Goal: Task Accomplishment & Management: Use online tool/utility

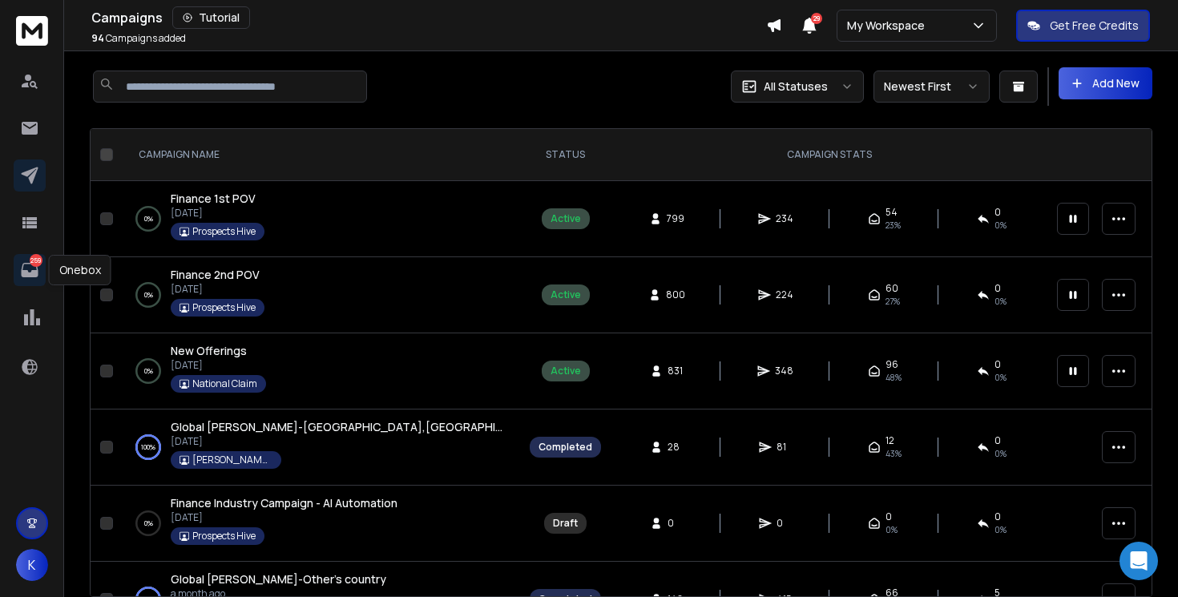
click at [30, 270] on icon at bounding box center [29, 269] width 19 height 19
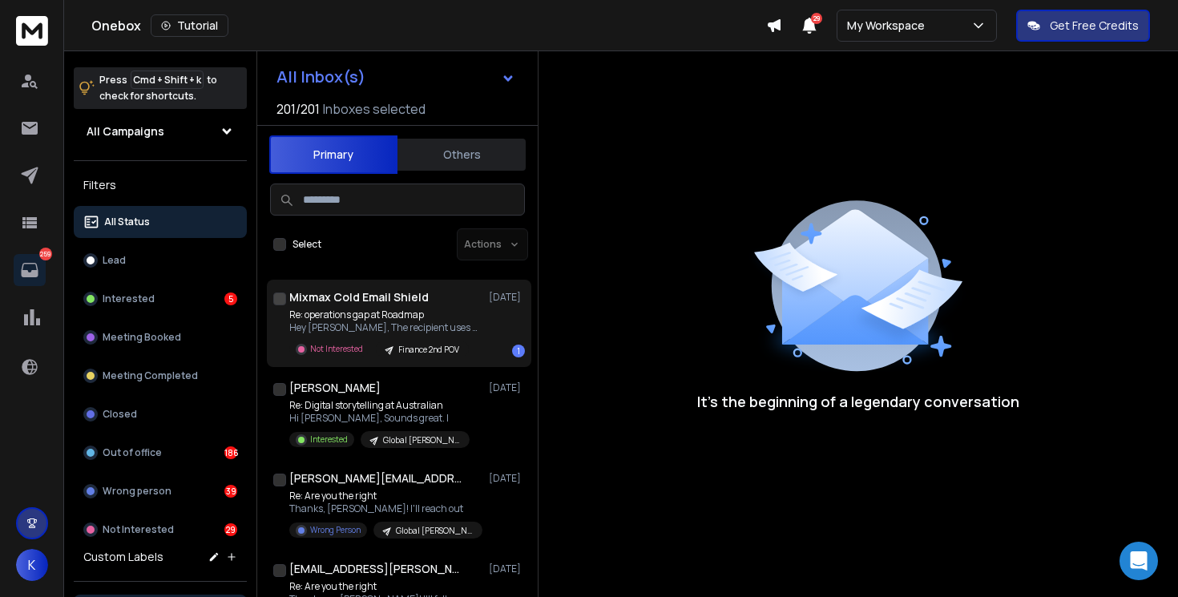
click at [426, 321] on p "Hey [PERSON_NAME], The recipient uses Mixmax" at bounding box center [385, 327] width 192 height 13
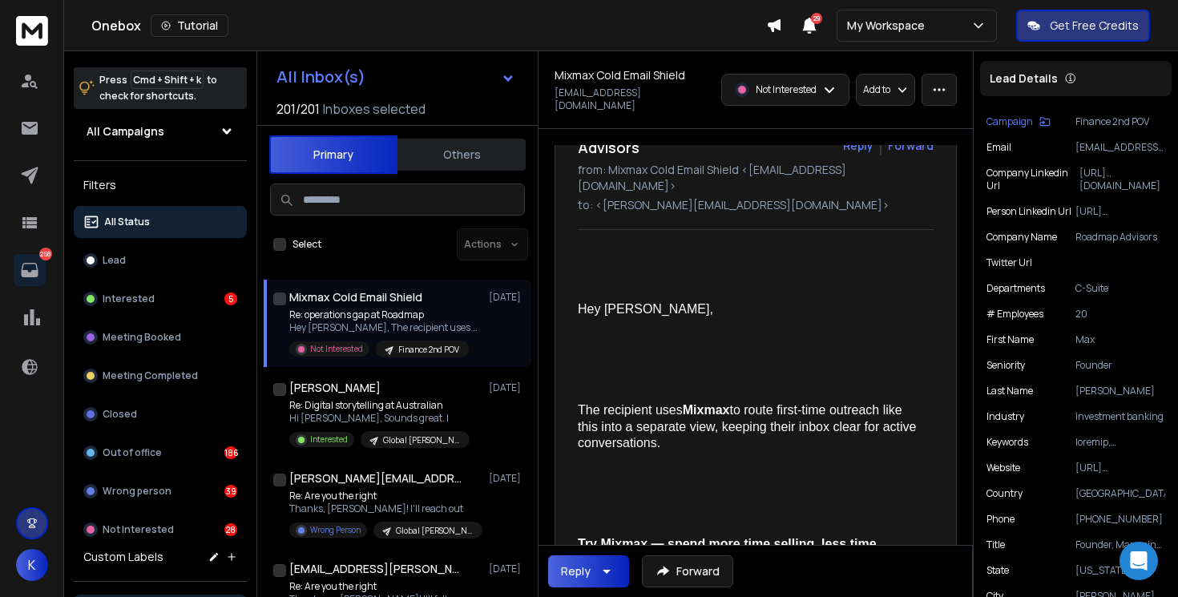
scroll to position [115, 0]
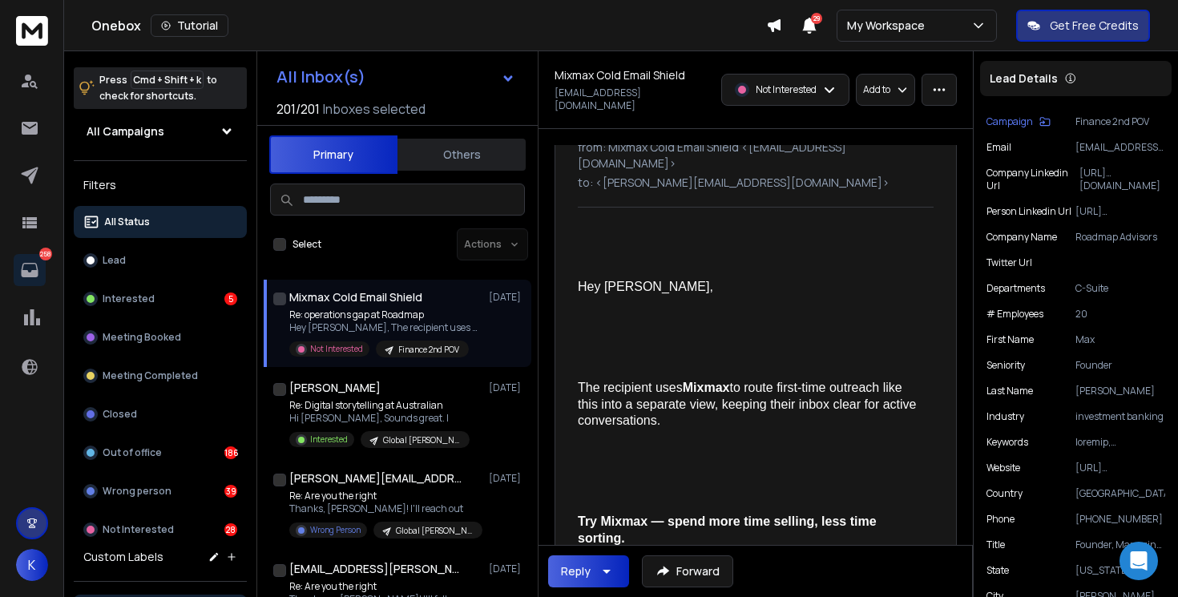
click at [615, 386] on div "The recipient uses Mixmax to route first-time outreach like this into a separat…" at bounding box center [749, 405] width 343 height 50
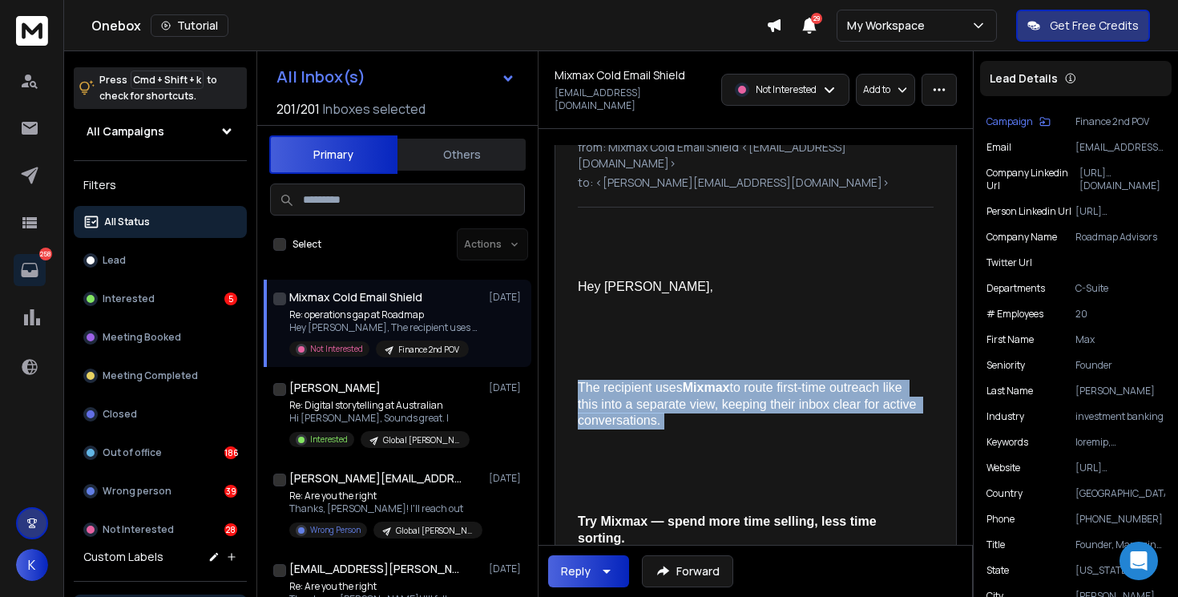
click at [647, 380] on div "The recipient uses Mixmax to route first-time outreach like this into a separat…" at bounding box center [749, 405] width 343 height 50
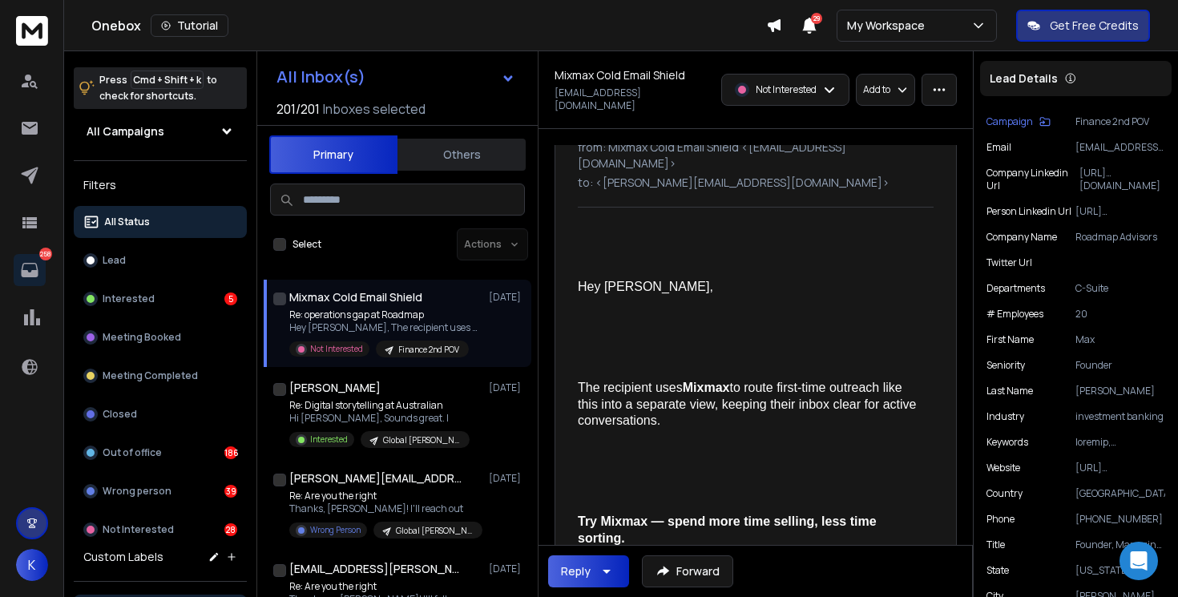
click at [647, 380] on div "The recipient uses Mixmax to route first-time outreach like this into a separat…" at bounding box center [749, 405] width 343 height 50
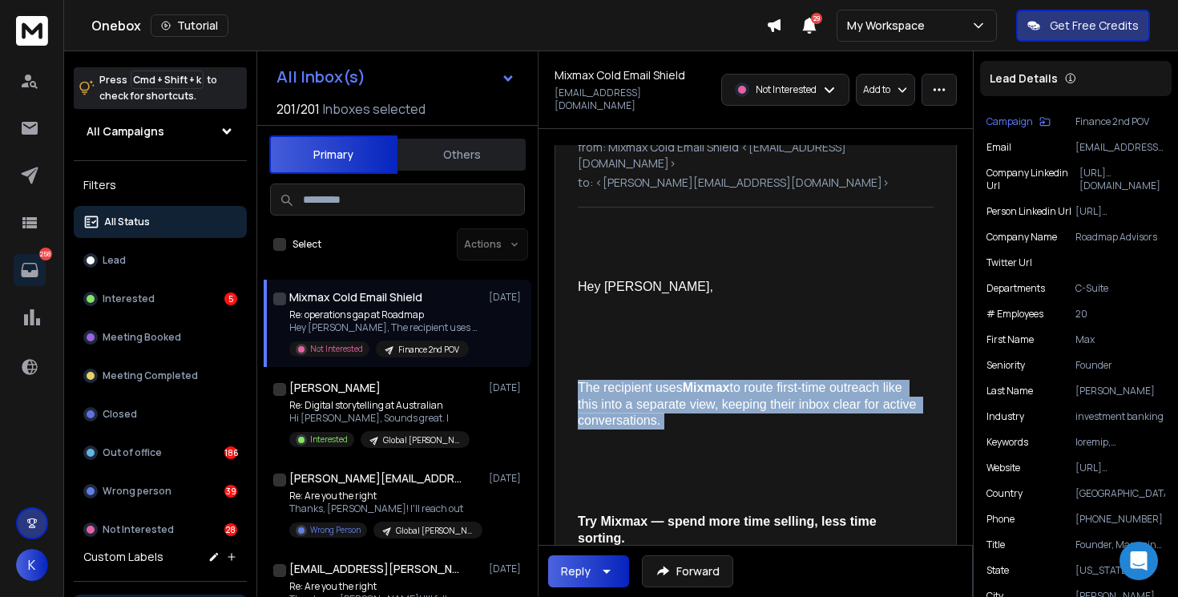
click at [637, 393] on div "The recipient uses Mixmax to route first-time outreach like this into a separat…" at bounding box center [749, 405] width 343 height 50
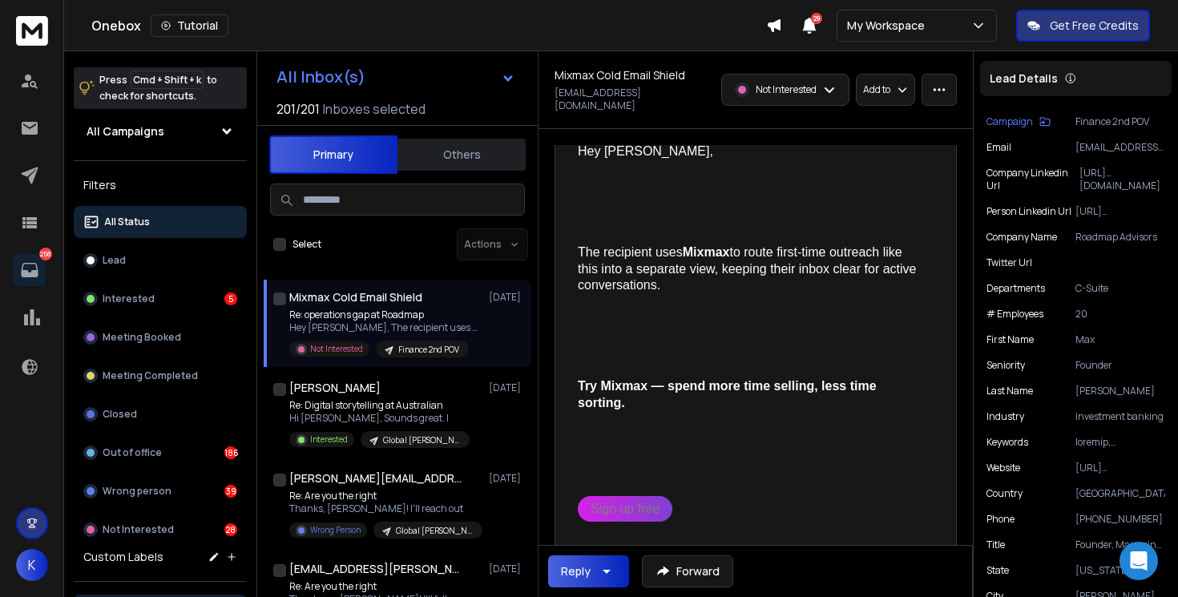
scroll to position [284, 0]
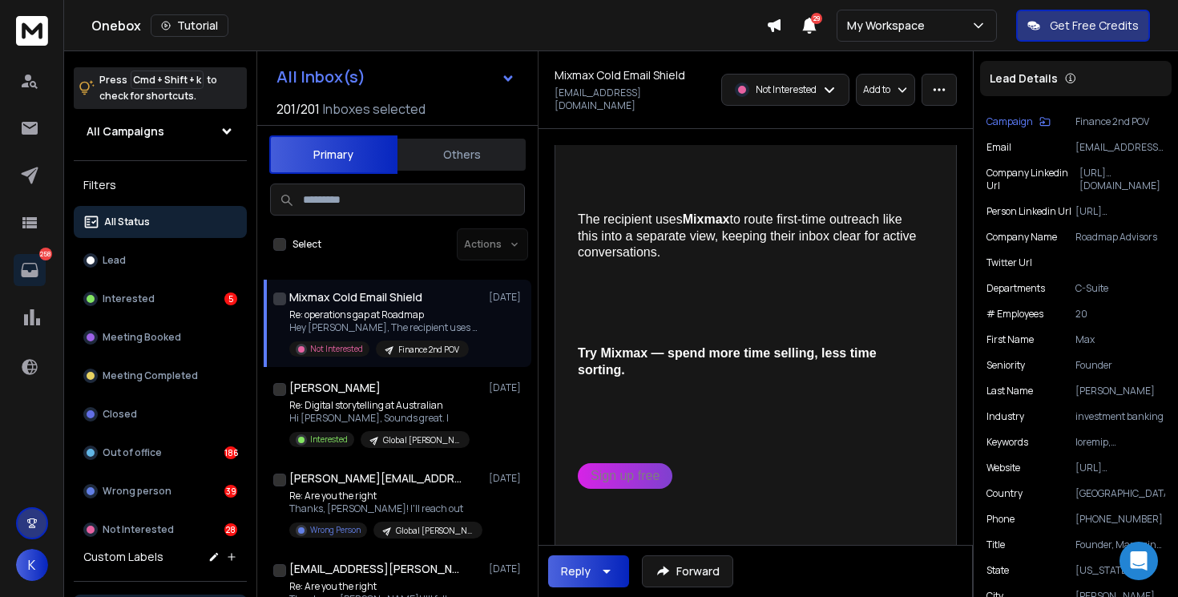
click at [611, 346] on strong "Try Mixmax — spend more time selling, less time sorting." at bounding box center [729, 361] width 302 height 30
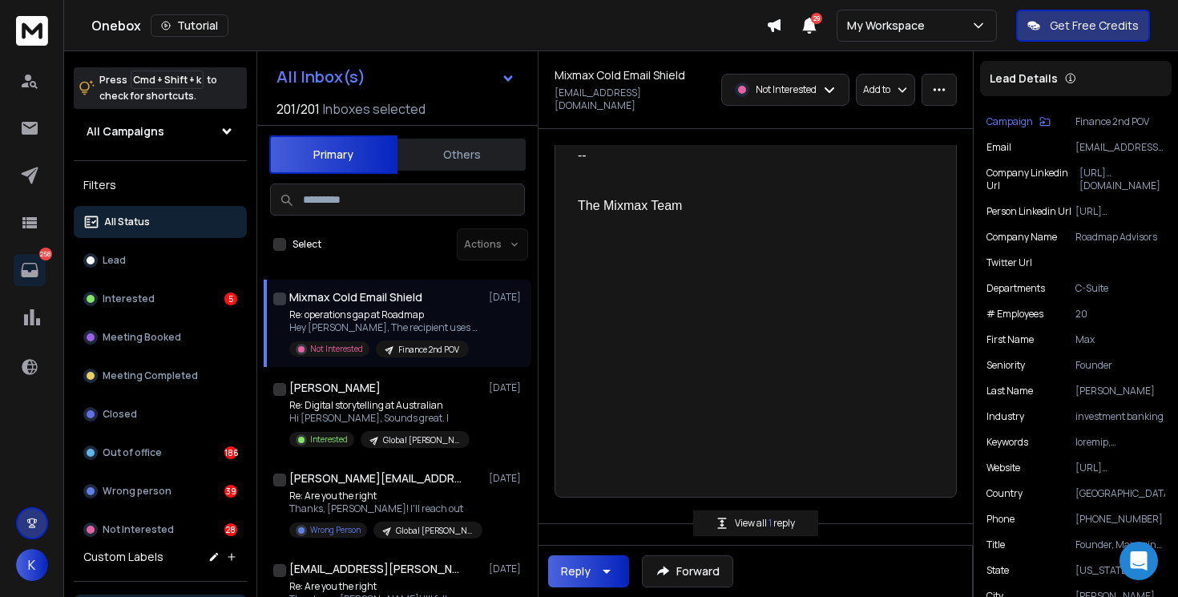
scroll to position [0, 0]
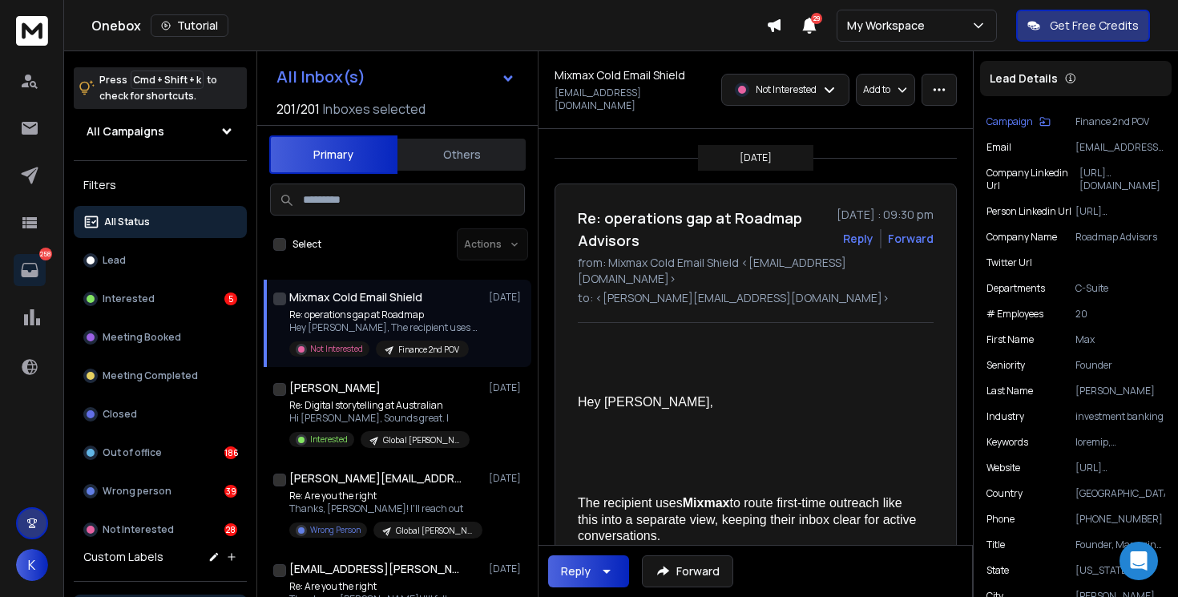
click at [351, 314] on p "Re: operations gap at Roadmap" at bounding box center [385, 314] width 192 height 13
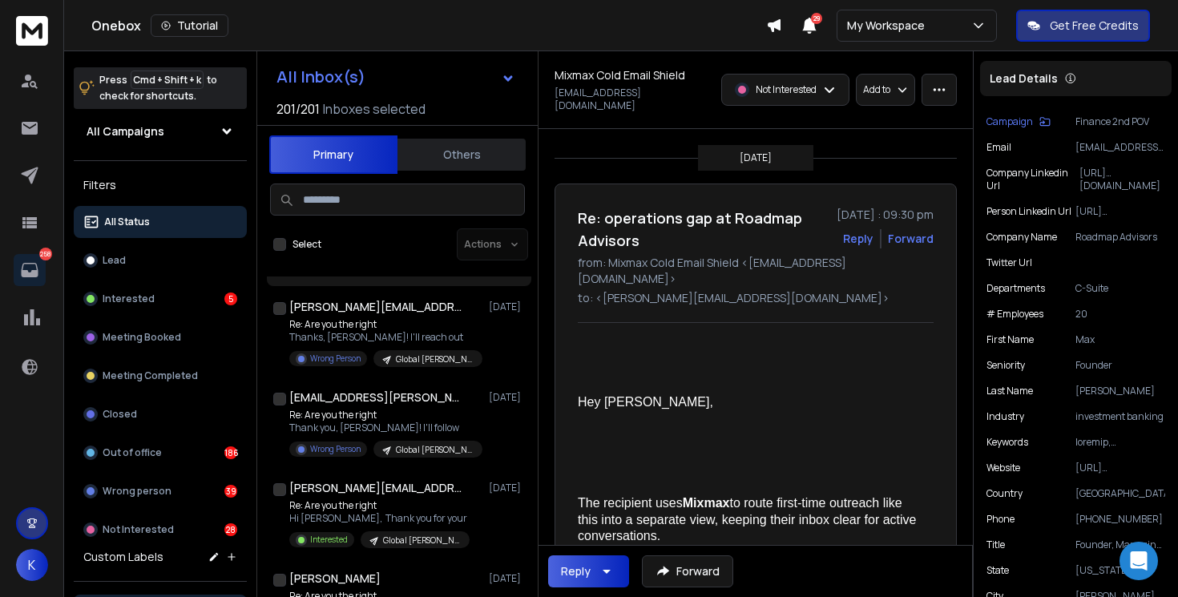
scroll to position [186, 0]
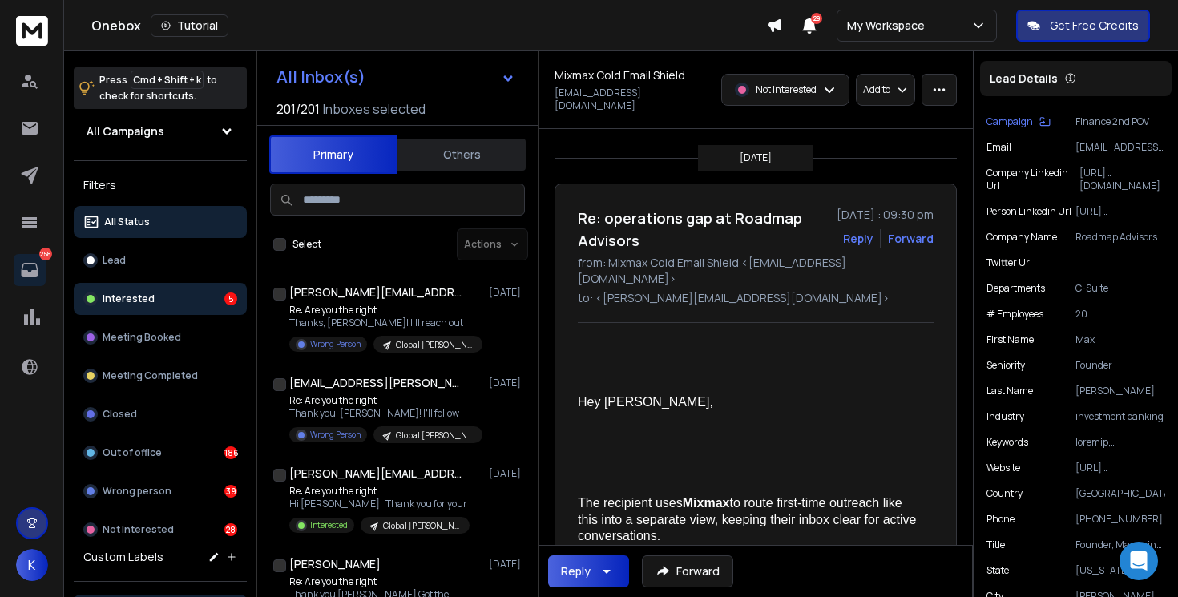
click at [164, 288] on button "Interested 5" at bounding box center [160, 299] width 173 height 32
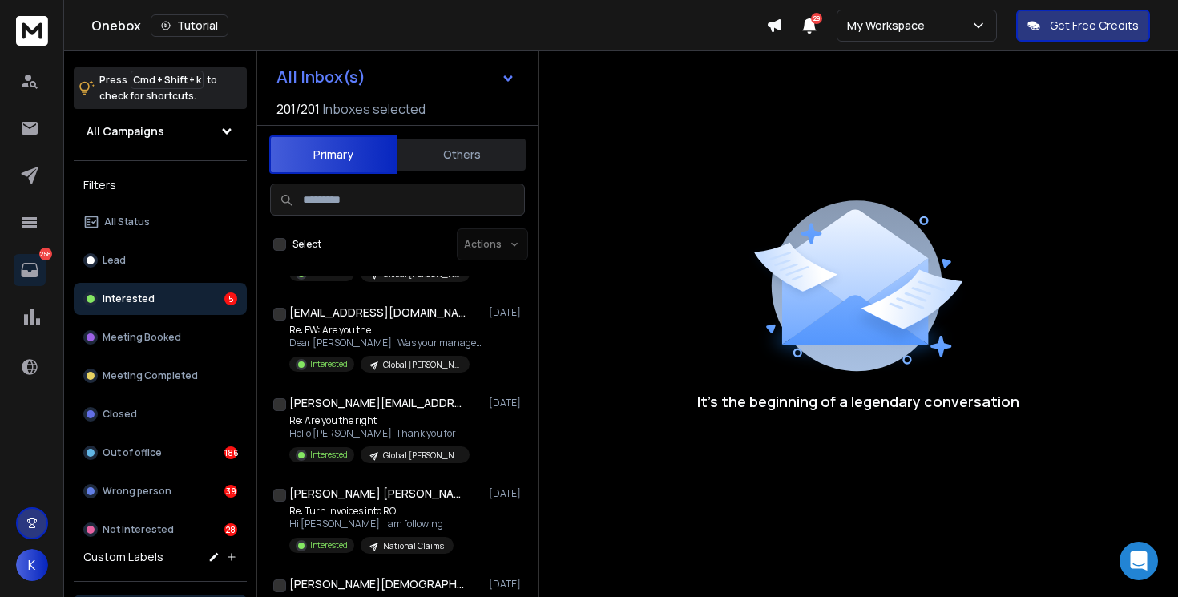
scroll to position [0, 0]
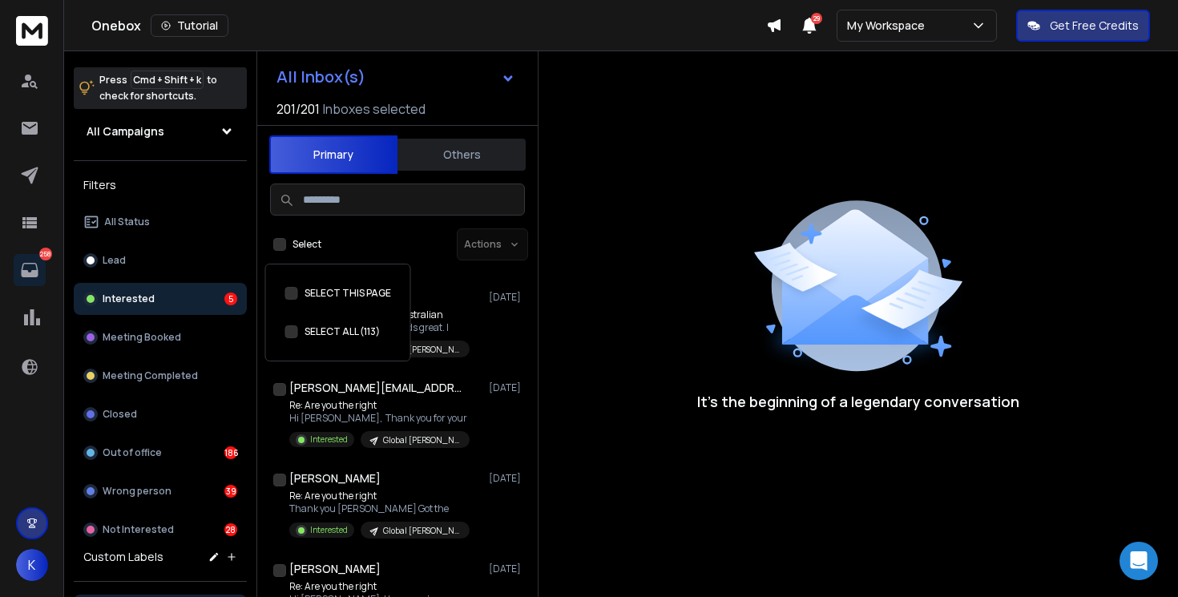
click at [290, 329] on button "SELECT THIS PAGE" at bounding box center [291, 331] width 13 height 13
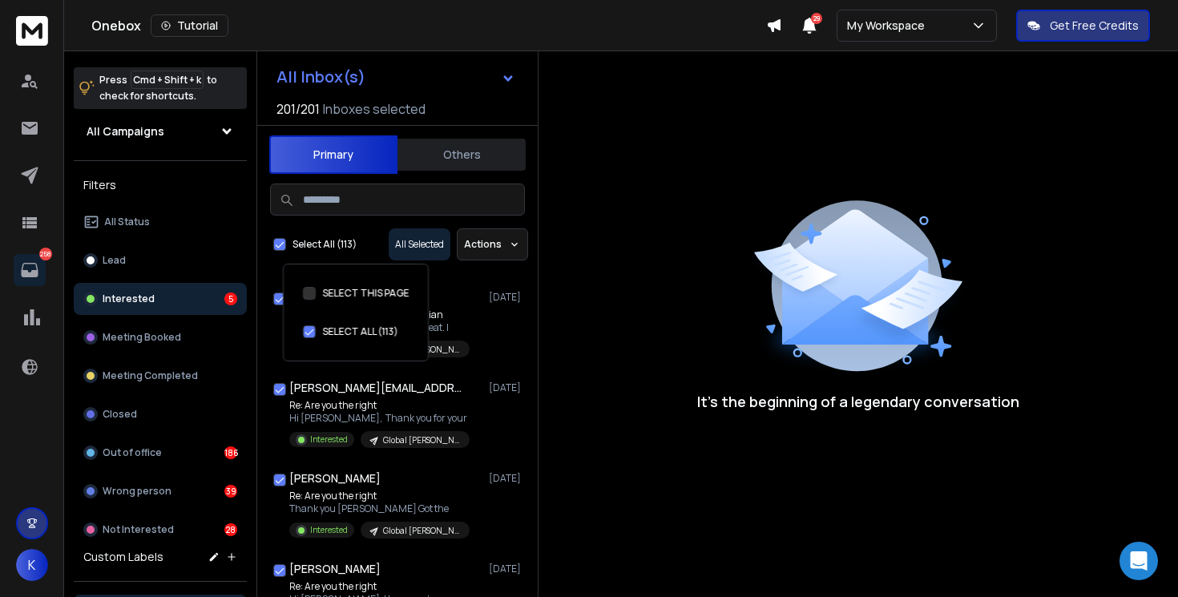
click at [290, 329] on div "SELECT THIS PAGE SELECT ALL (113)" at bounding box center [356, 313] width 146 height 98
click at [313, 329] on button "SELECT THIS PAGE" at bounding box center [309, 331] width 13 height 13
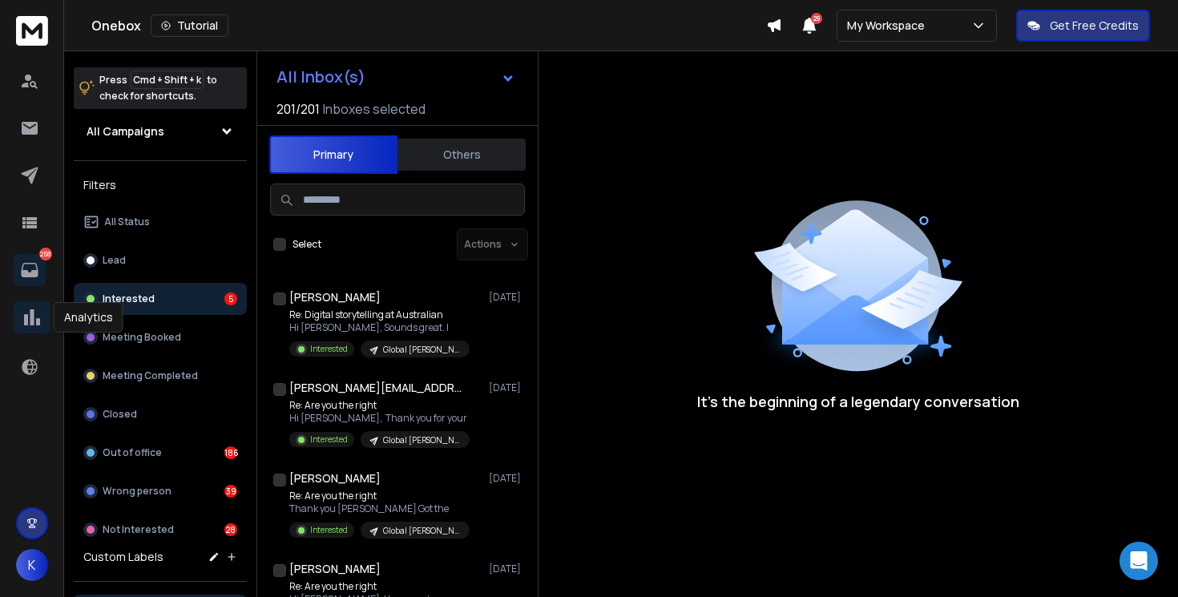
click at [26, 318] on icon at bounding box center [32, 317] width 16 height 16
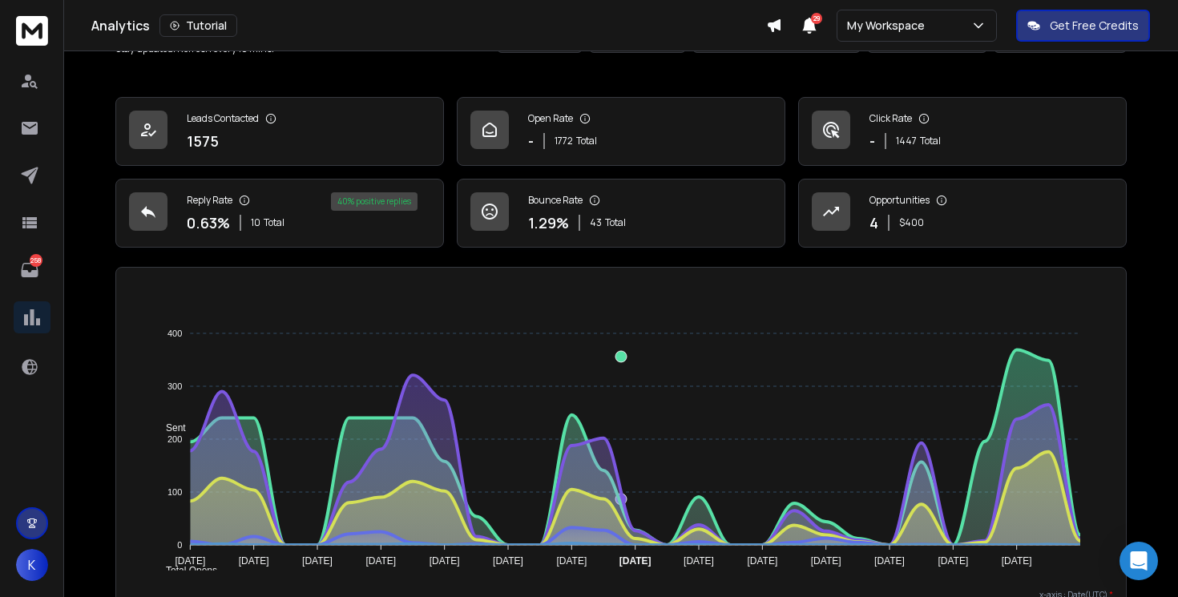
scroll to position [59, 0]
